Goal: Navigation & Orientation: Find specific page/section

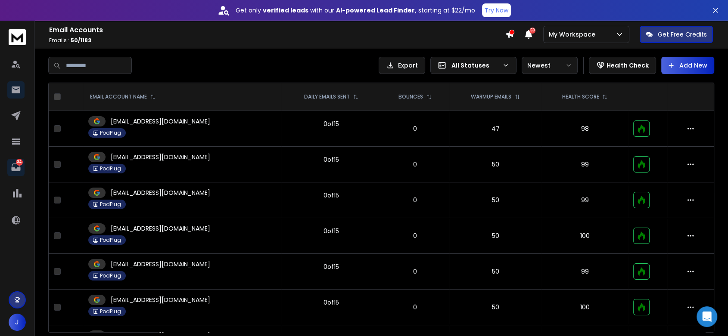
click at [20, 168] on icon at bounding box center [15, 168] width 9 height 8
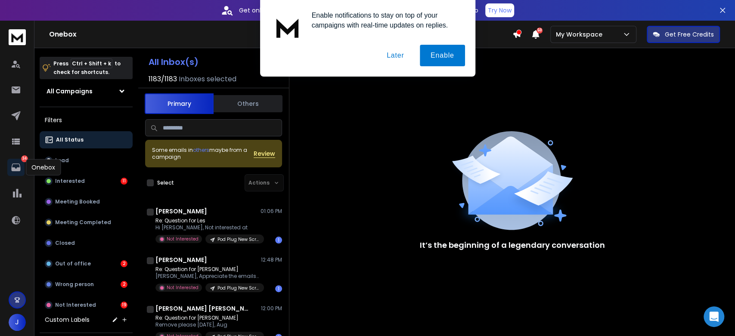
drag, startPoint x: 394, startPoint y: 51, endPoint x: 62, endPoint y: 28, distance: 332.9
click at [254, 40] on div "Enable notifications to stay on top of your campaigns with real-time updates on…" at bounding box center [367, 38] width 735 height 77
click at [389, 55] on button "Later" at bounding box center [395, 56] width 39 height 22
